Goal: Task Accomplishment & Management: Manage account settings

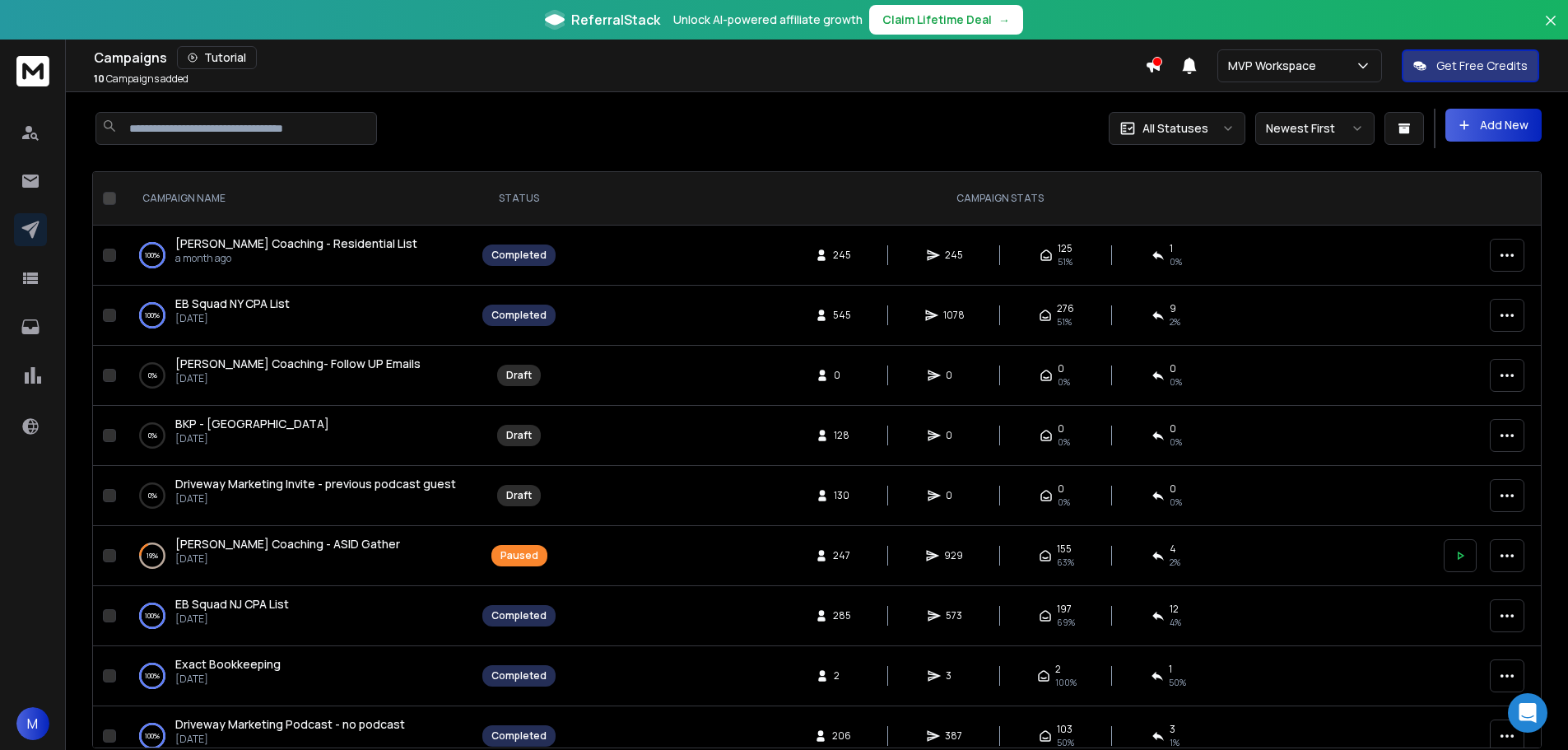
click at [424, 60] on div "Campaigns Tutorial" at bounding box center [619, 57] width 1051 height 23
click at [423, 60] on div "Campaigns Tutorial" at bounding box center [619, 57] width 1051 height 23
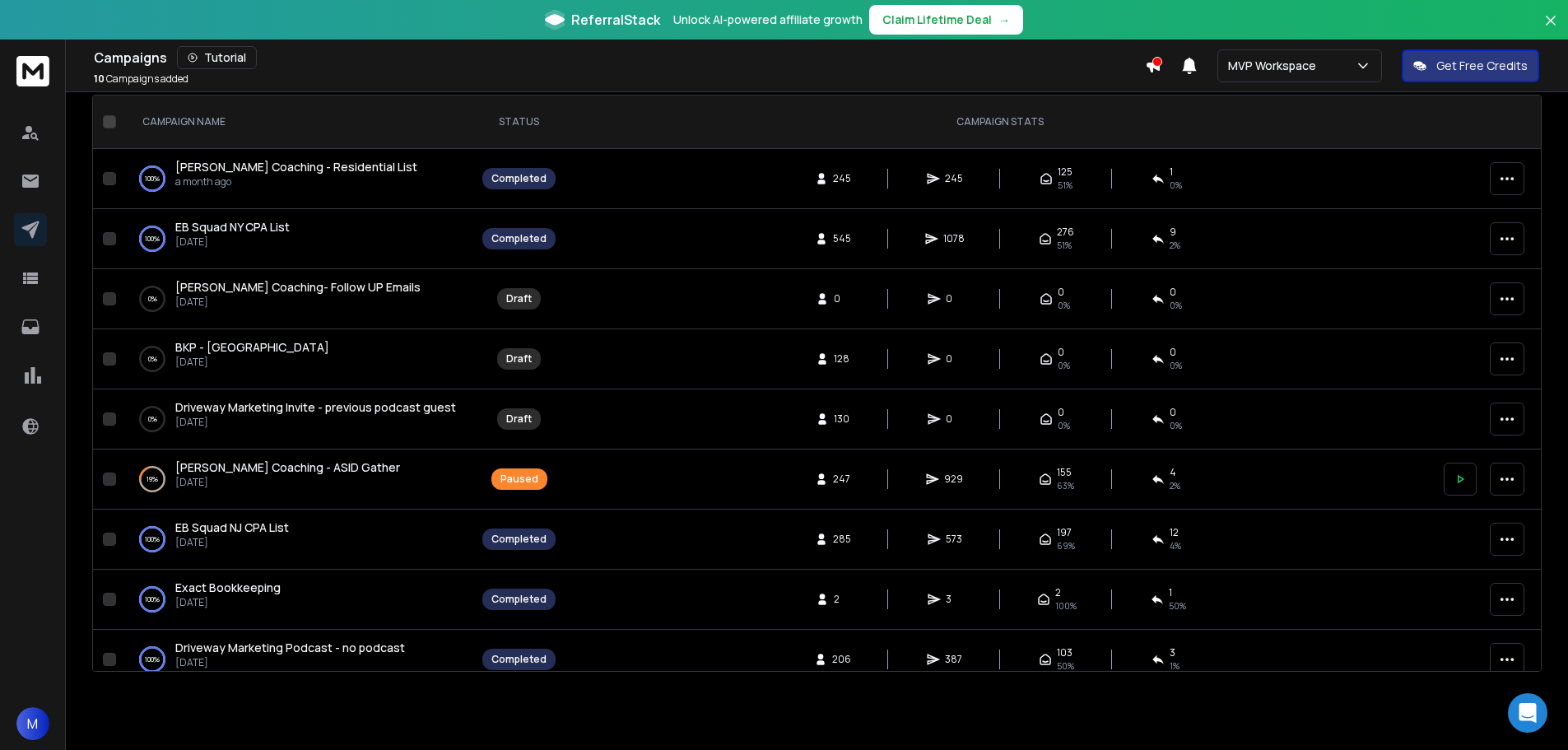
scroll to position [82, 0]
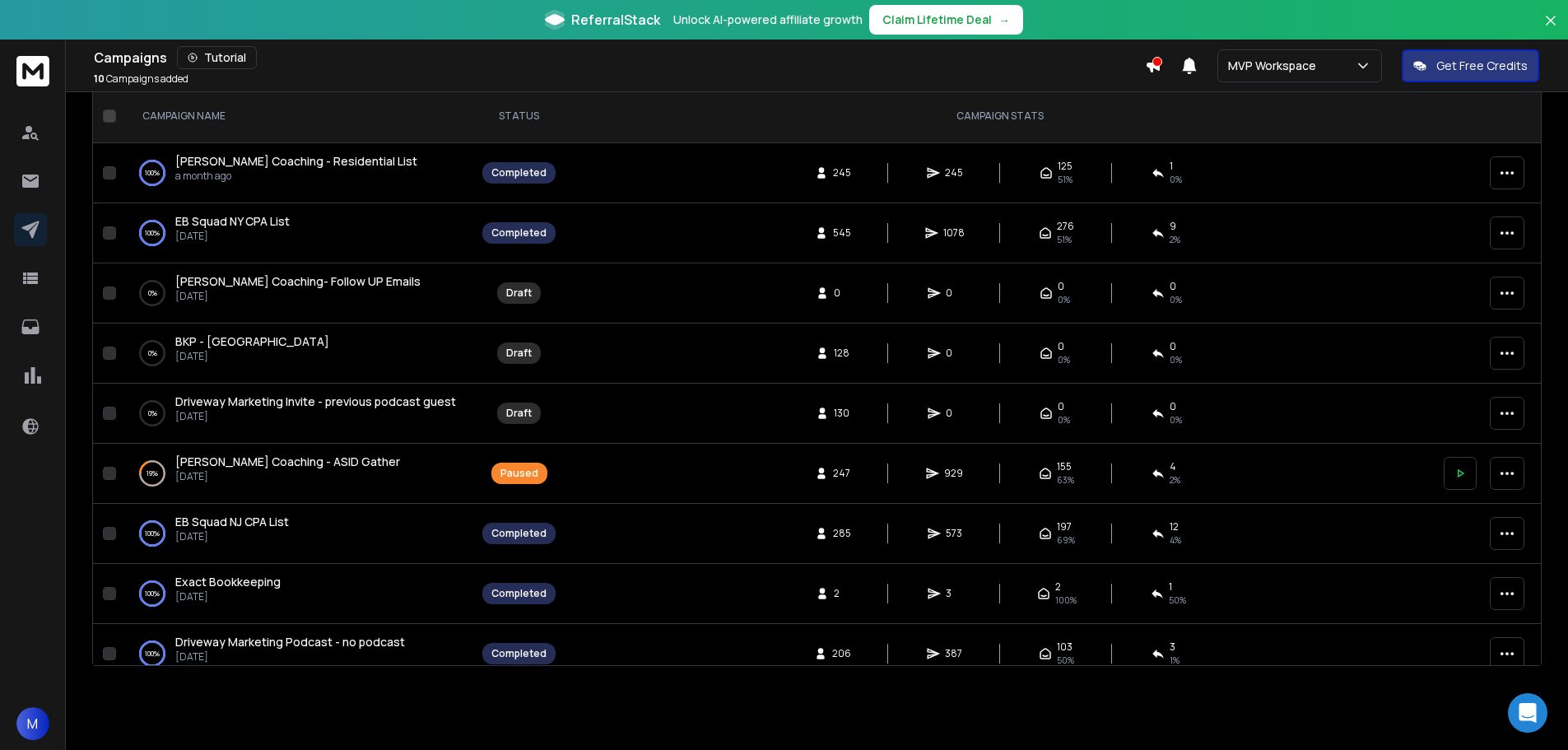
click at [401, 70] on div "Campaigns Tutorial 10 Campaigns added" at bounding box center [619, 65] width 1051 height 39
click at [833, 532] on span "285" at bounding box center [843, 533] width 18 height 13
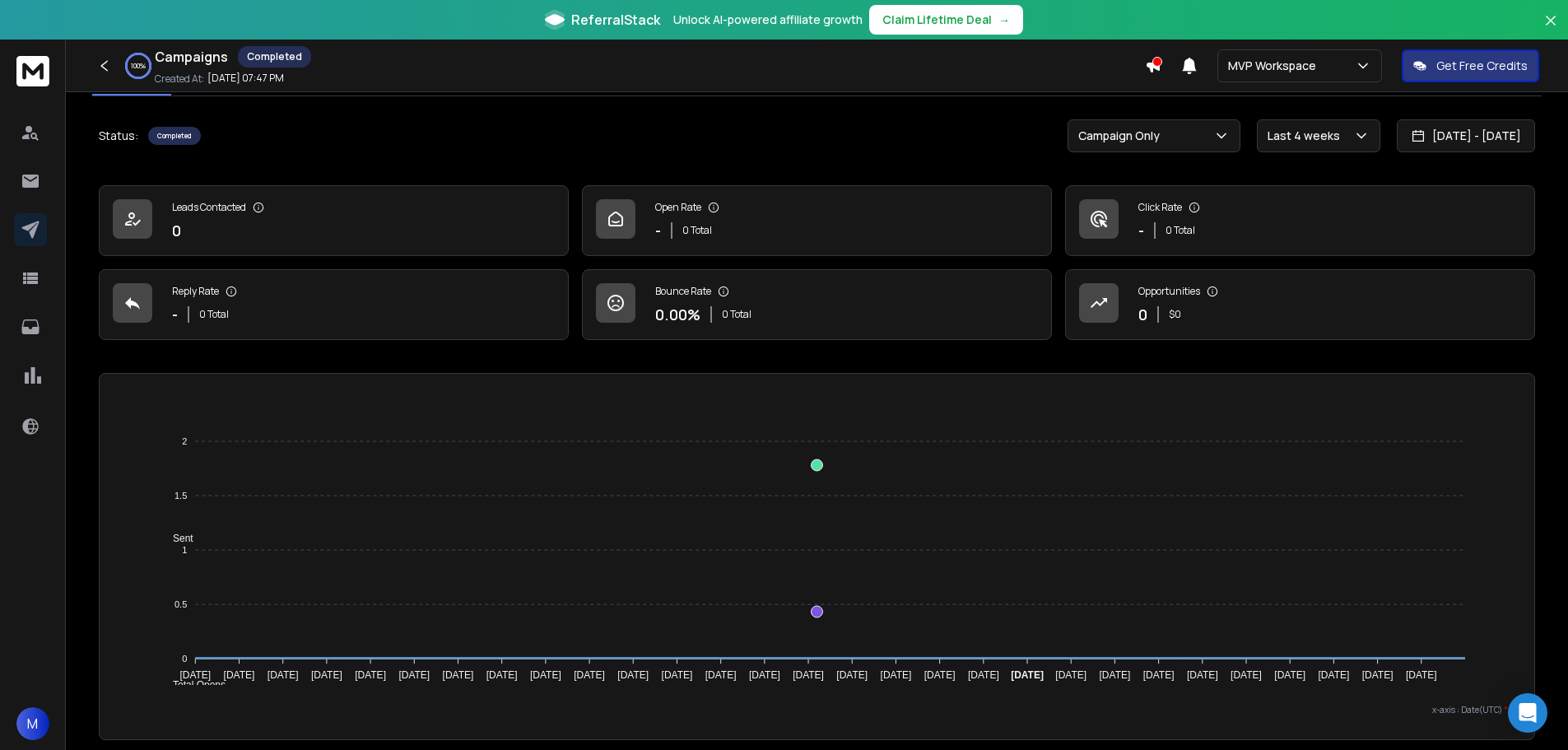
click at [667, 143] on div "Status: Completed Campaign Only Last 4 weeks [DATE] - [DATE]" at bounding box center [817, 135] width 1436 height 33
click at [676, 139] on div "Status: Completed Campaign Only Last 4 weeks [DATE] - [DATE]" at bounding box center [817, 135] width 1436 height 33
click at [680, 136] on div "Status: Completed Campaign Only Last 4 weeks [DATE] - [DATE]" at bounding box center [817, 135] width 1436 height 33
click at [680, 132] on div "Status: Completed Campaign Only Last 4 weeks [DATE] - [DATE]" at bounding box center [817, 135] width 1436 height 33
click at [677, 123] on div "Status: Completed Campaign Only Last 4 weeks [DATE] - [DATE]" at bounding box center [817, 135] width 1436 height 33
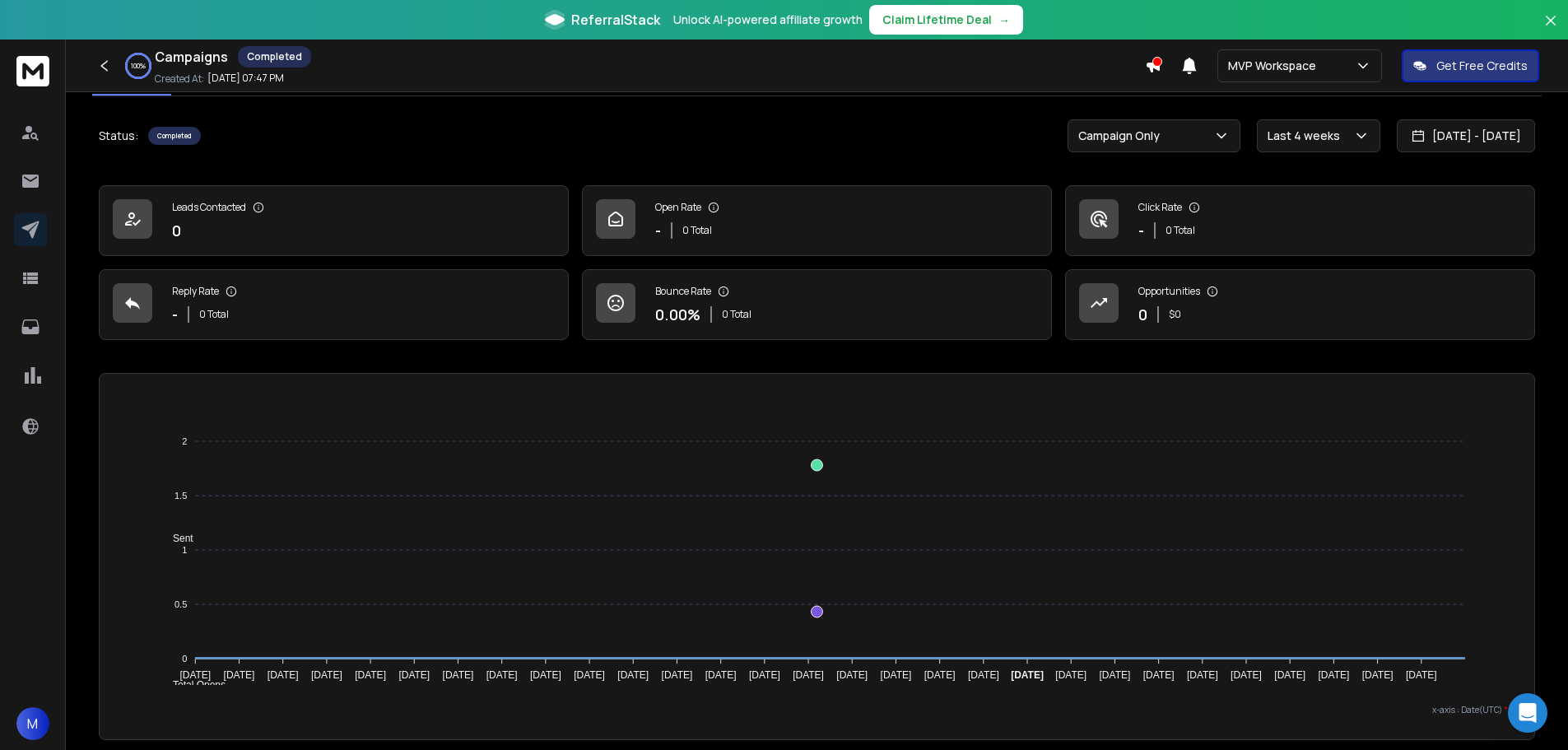
click at [712, 135] on div "Status: Completed Campaign Only Last 4 weeks [DATE] - [DATE]" at bounding box center [817, 135] width 1436 height 33
click at [717, 140] on div "Status: Completed Campaign Only Last 4 weeks [DATE] - [DATE]" at bounding box center [817, 135] width 1436 height 33
click at [718, 135] on div "Status: Completed Campaign Only Last 4 weeks [DATE] - [DATE]" at bounding box center [817, 135] width 1436 height 33
click at [727, 138] on div "Status: Completed Campaign Only Last 4 weeks [DATE] - [DATE]" at bounding box center [817, 135] width 1436 height 33
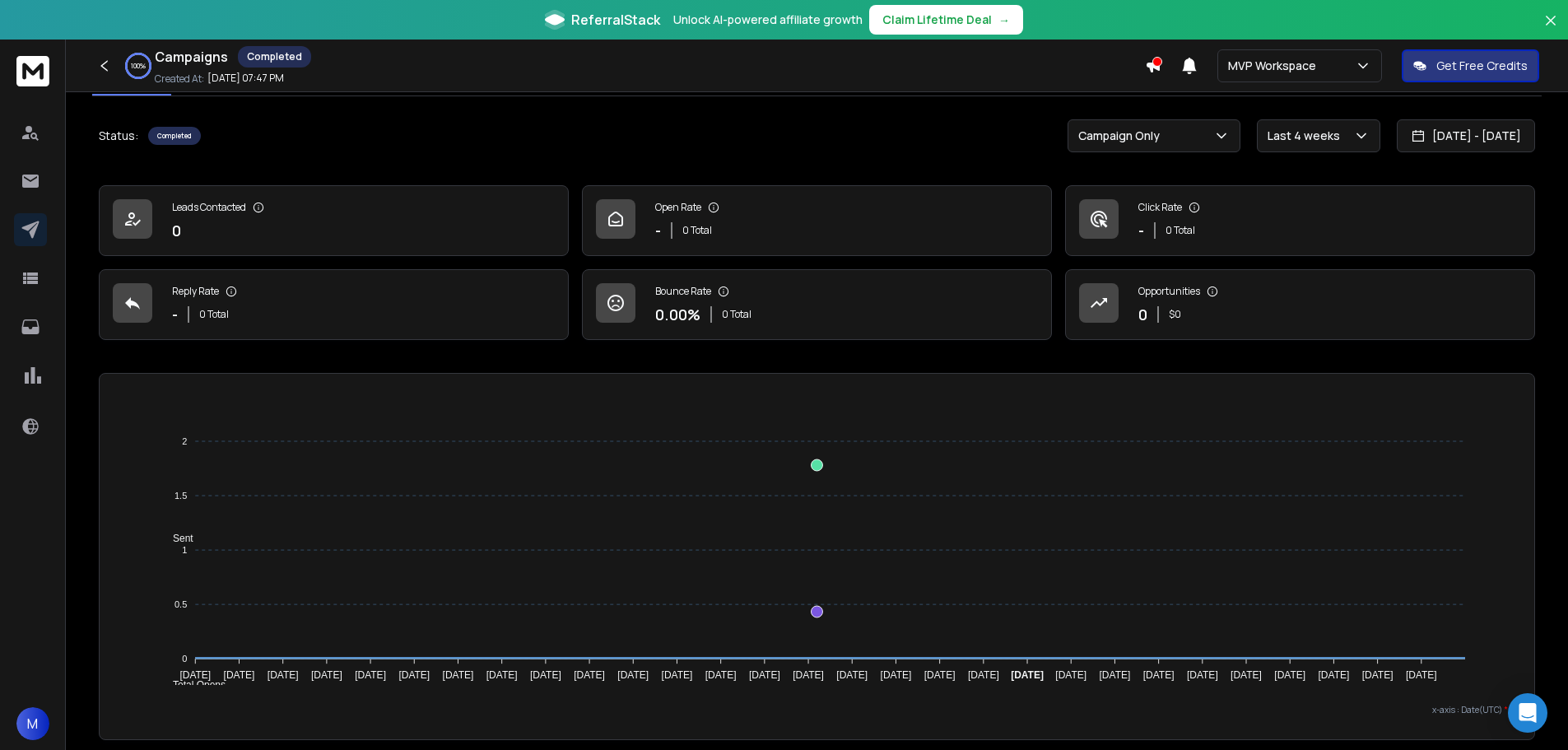
click at [744, 133] on div "Status: Completed Campaign Only Last 4 weeks [DATE] - [DATE]" at bounding box center [817, 135] width 1436 height 33
click at [751, 136] on div "Status: Completed Campaign Only Last 4 weeks [DATE] - [DATE]" at bounding box center [817, 135] width 1436 height 33
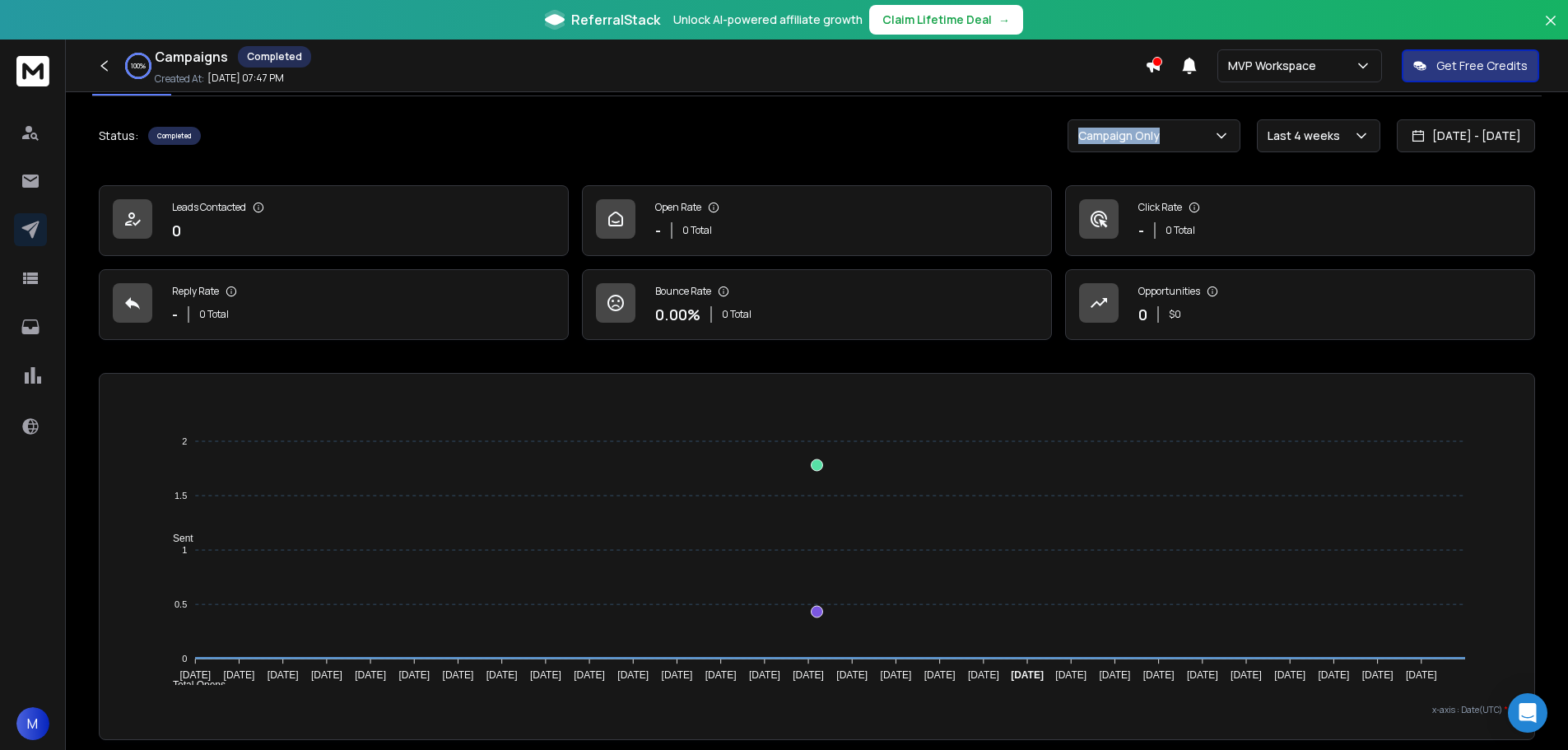
click at [751, 136] on div "Status: Completed Campaign Only Last 4 weeks [DATE] - [DATE]" at bounding box center [817, 135] width 1436 height 33
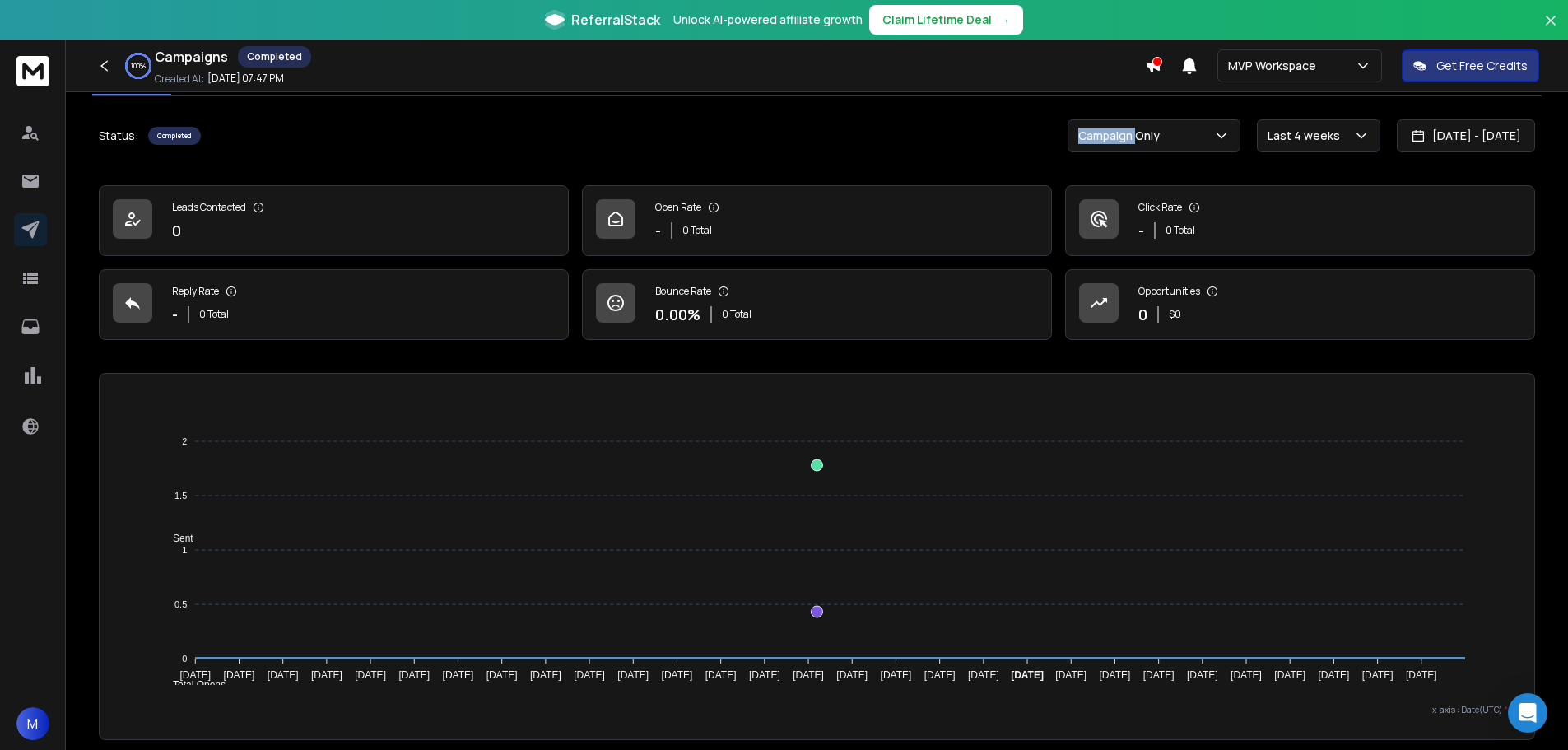
click at [752, 136] on div "Status: Completed Campaign Only Last 4 weeks [DATE] - [DATE]" at bounding box center [817, 135] width 1436 height 33
click at [751, 134] on div "Status: Completed Campaign Only Last 4 weeks [DATE] - [DATE]" at bounding box center [817, 135] width 1436 height 33
click at [753, 137] on div "Status: Completed Campaign Only Last 4 weeks [DATE] - [DATE]" at bounding box center [817, 135] width 1436 height 33
click at [750, 136] on div "Status: Completed Campaign Only Last 4 weeks [DATE] - [DATE]" at bounding box center [817, 135] width 1436 height 33
click at [746, 136] on div "Status: Completed Campaign Only Last 4 weeks [DATE] - [DATE]" at bounding box center [817, 135] width 1436 height 33
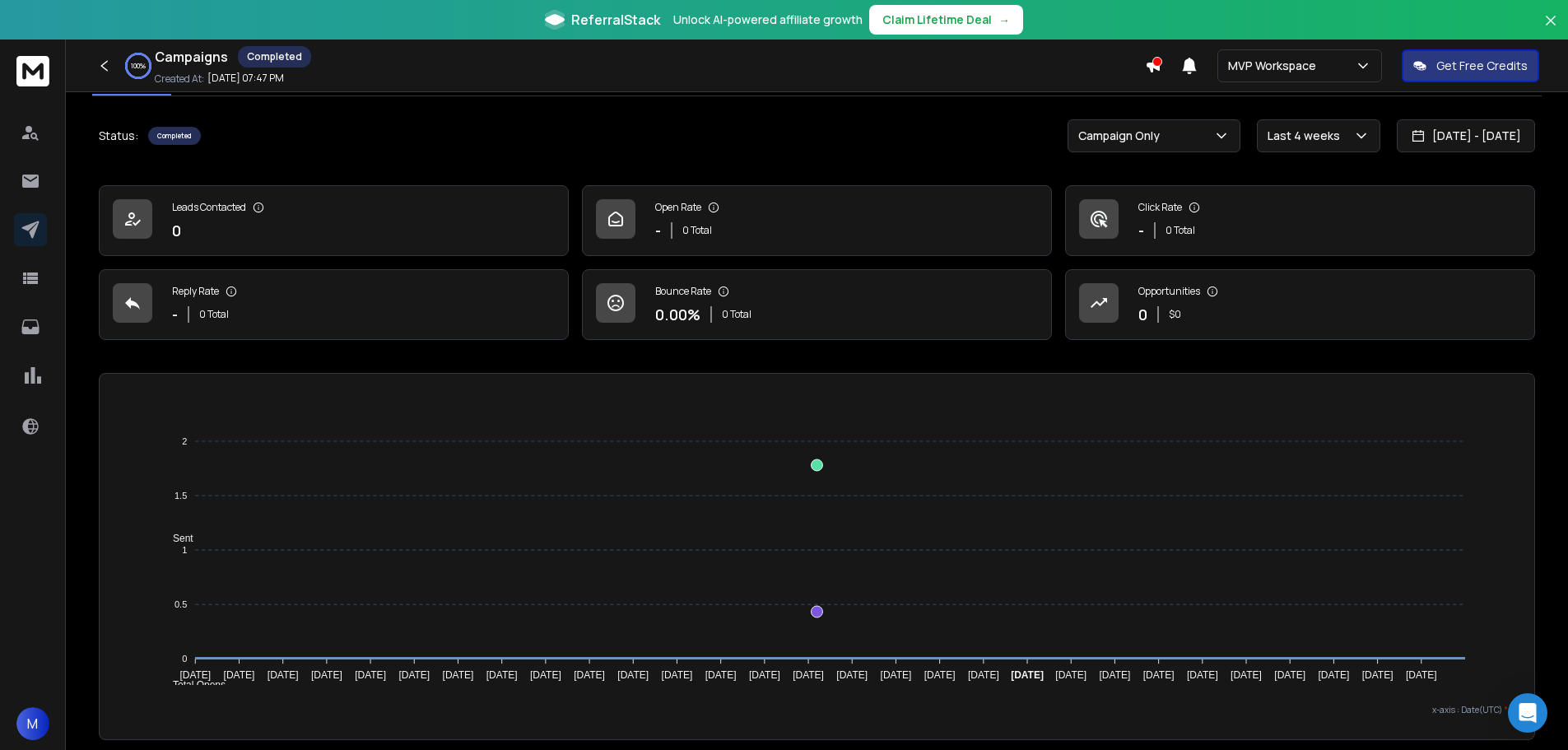
click at [746, 136] on div "Status: Completed Campaign Only Last 4 weeks [DATE] - [DATE]" at bounding box center [817, 135] width 1436 height 33
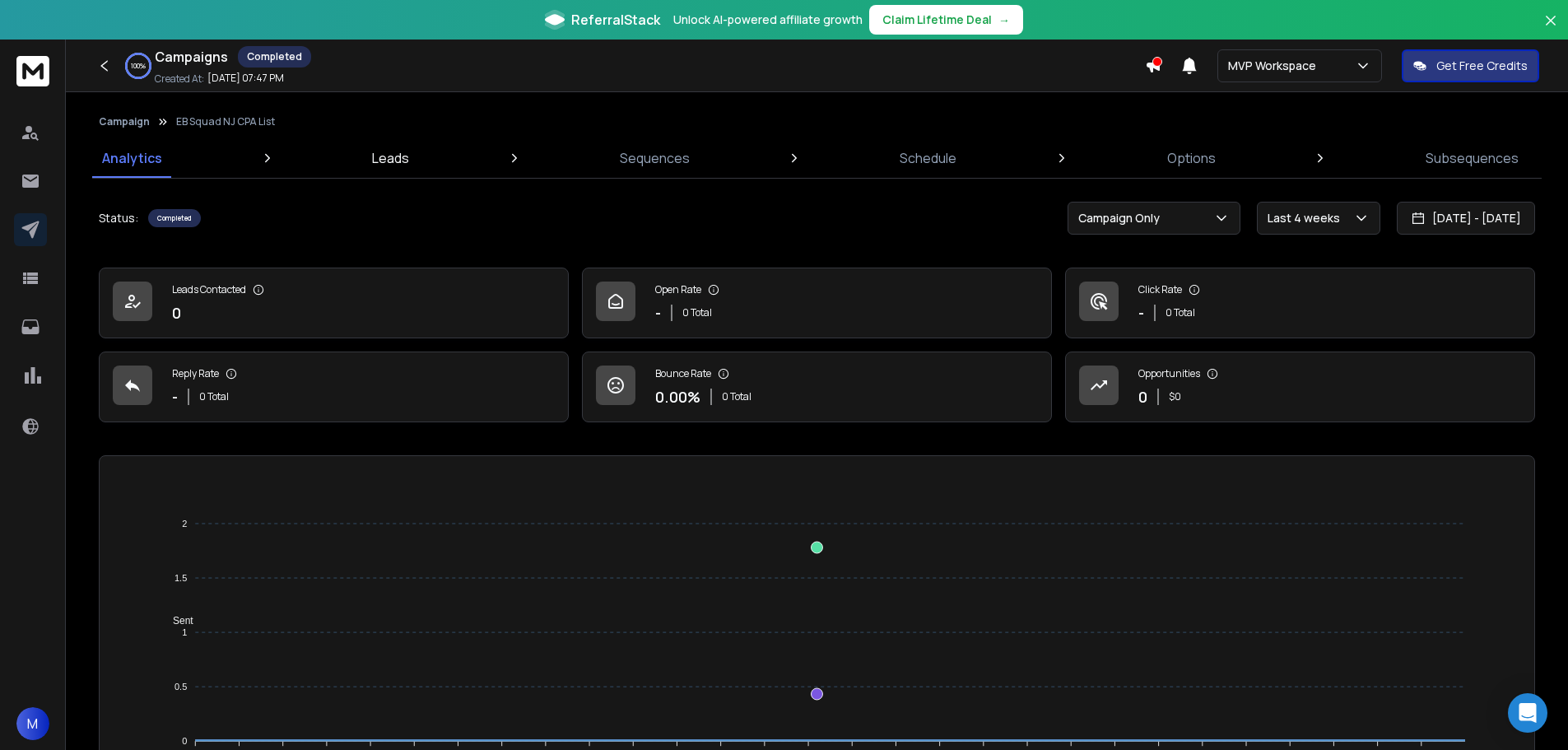
click at [405, 166] on p "Leads" at bounding box center [391, 158] width 37 height 20
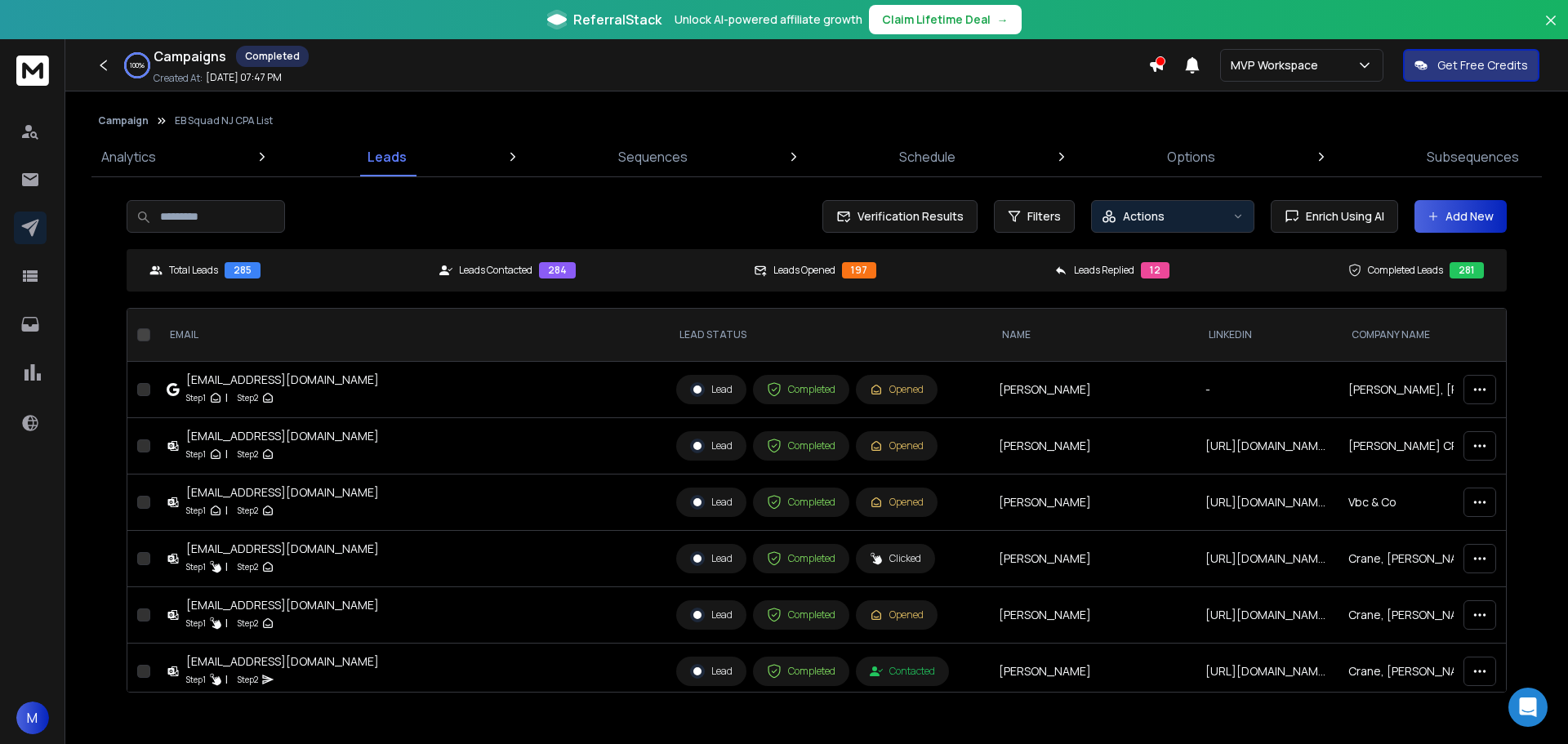
click at [1150, 222] on p "Actions" at bounding box center [1143, 216] width 42 height 16
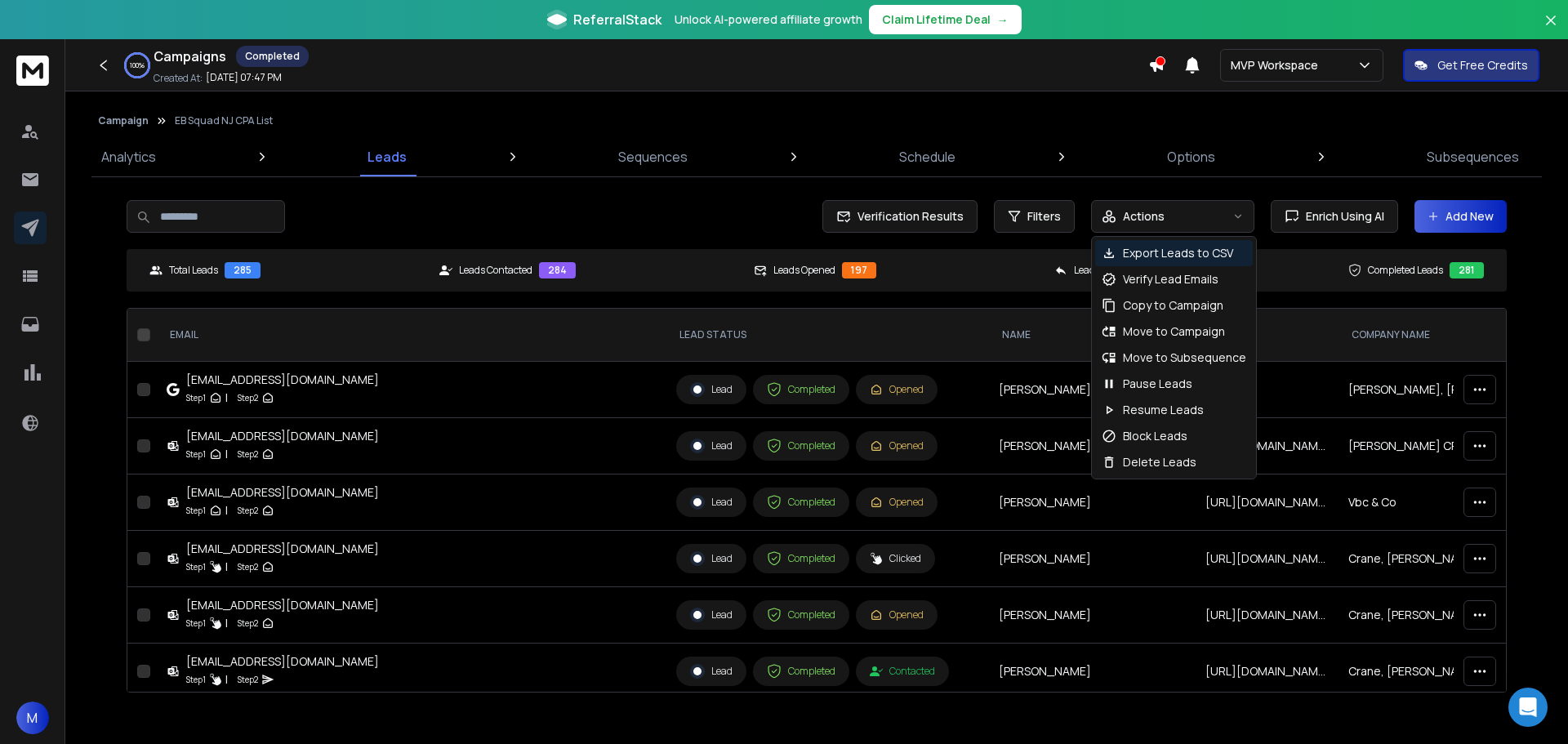
click at [1178, 252] on p "Export Leads to CSV" at bounding box center [1177, 253] width 110 height 16
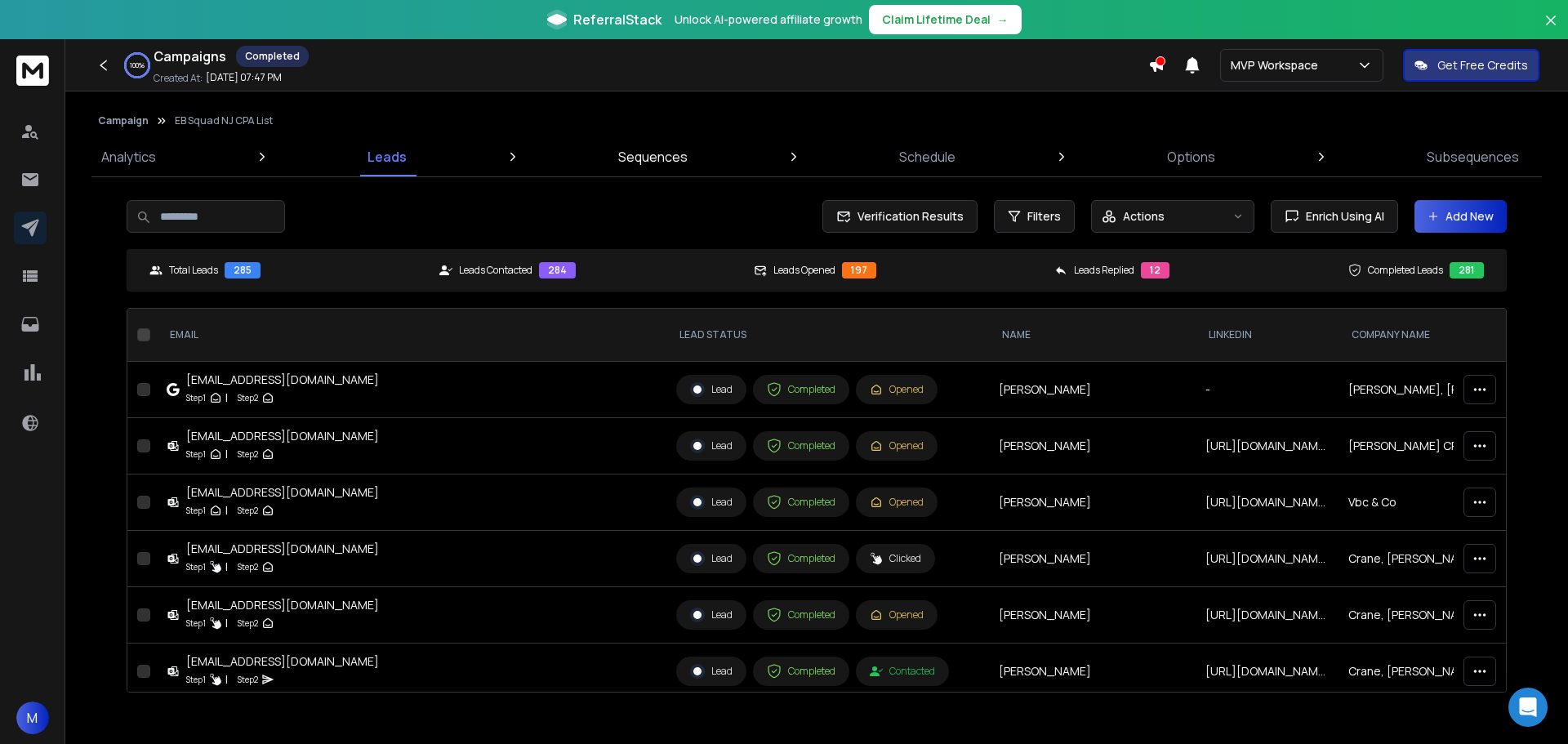
click at [662, 159] on p "Sequences" at bounding box center [652, 157] width 69 height 20
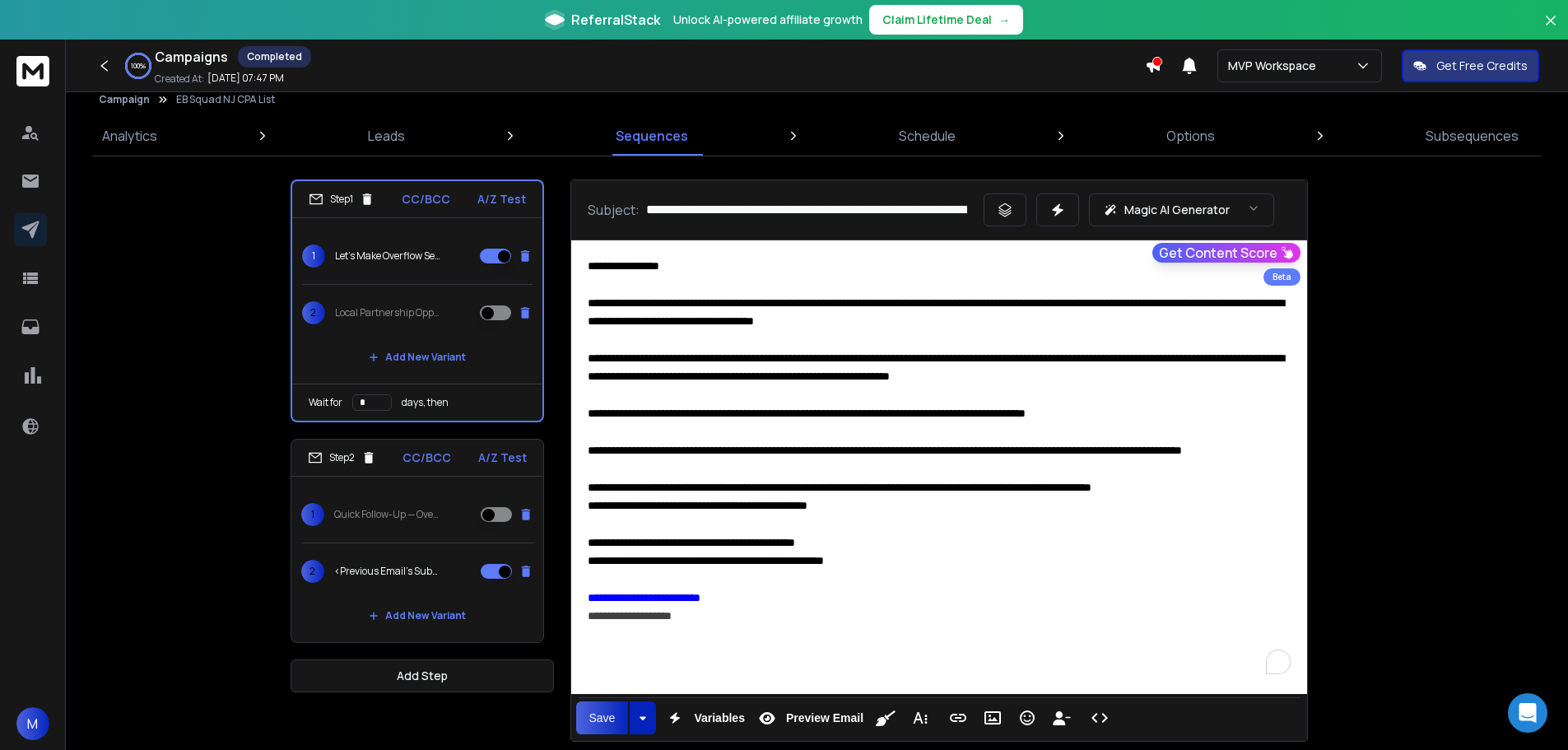
scroll to position [37, 0]
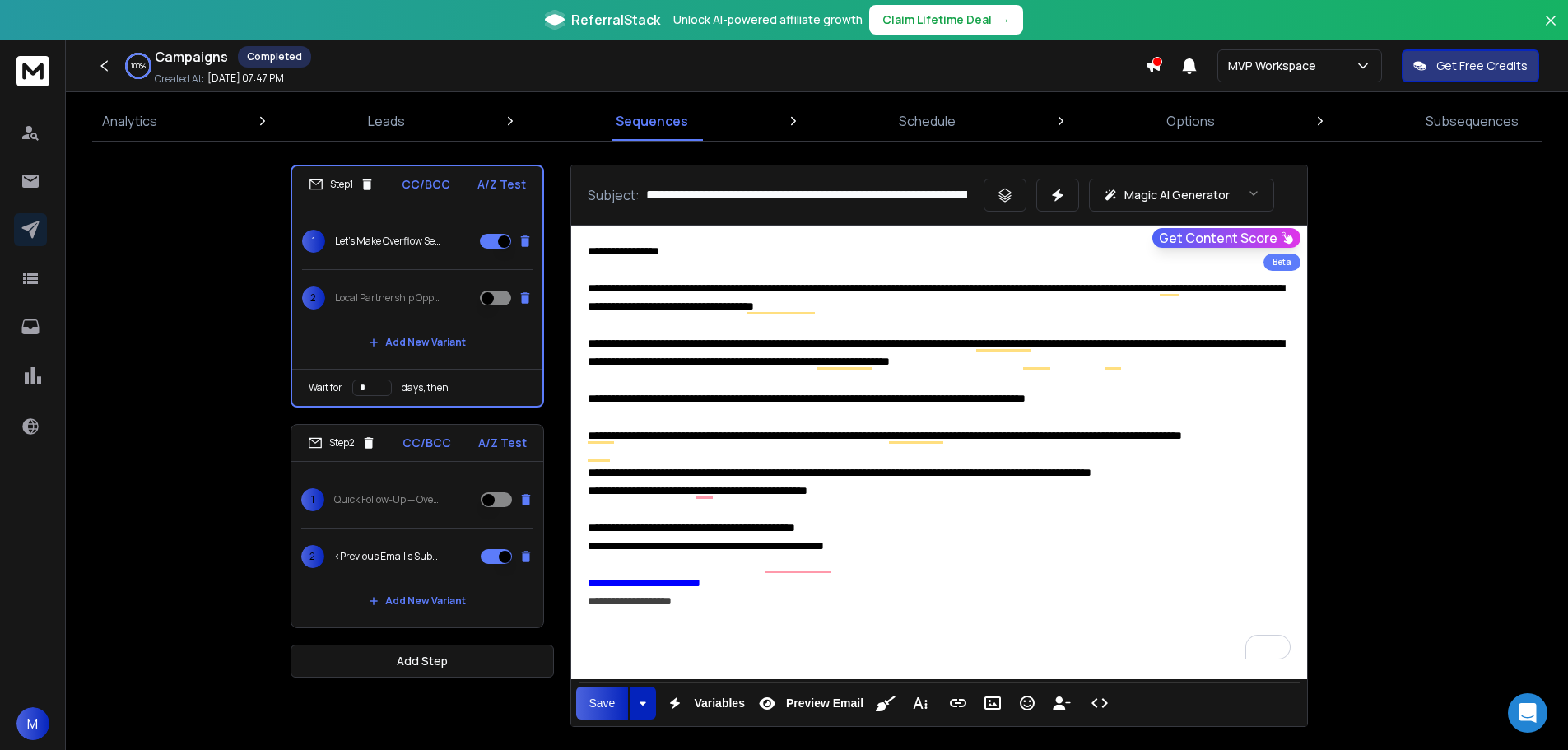
click at [1169, 400] on div "**********" at bounding box center [940, 399] width 703 height 18
click at [875, 499] on div "**********" at bounding box center [940, 490] width 703 height 18
click at [191, 228] on div "**********" at bounding box center [817, 445] width 1450 height 575
click at [396, 110] on link "Leads" at bounding box center [386, 121] width 57 height 39
